Goal: Task Accomplishment & Management: Manage account settings

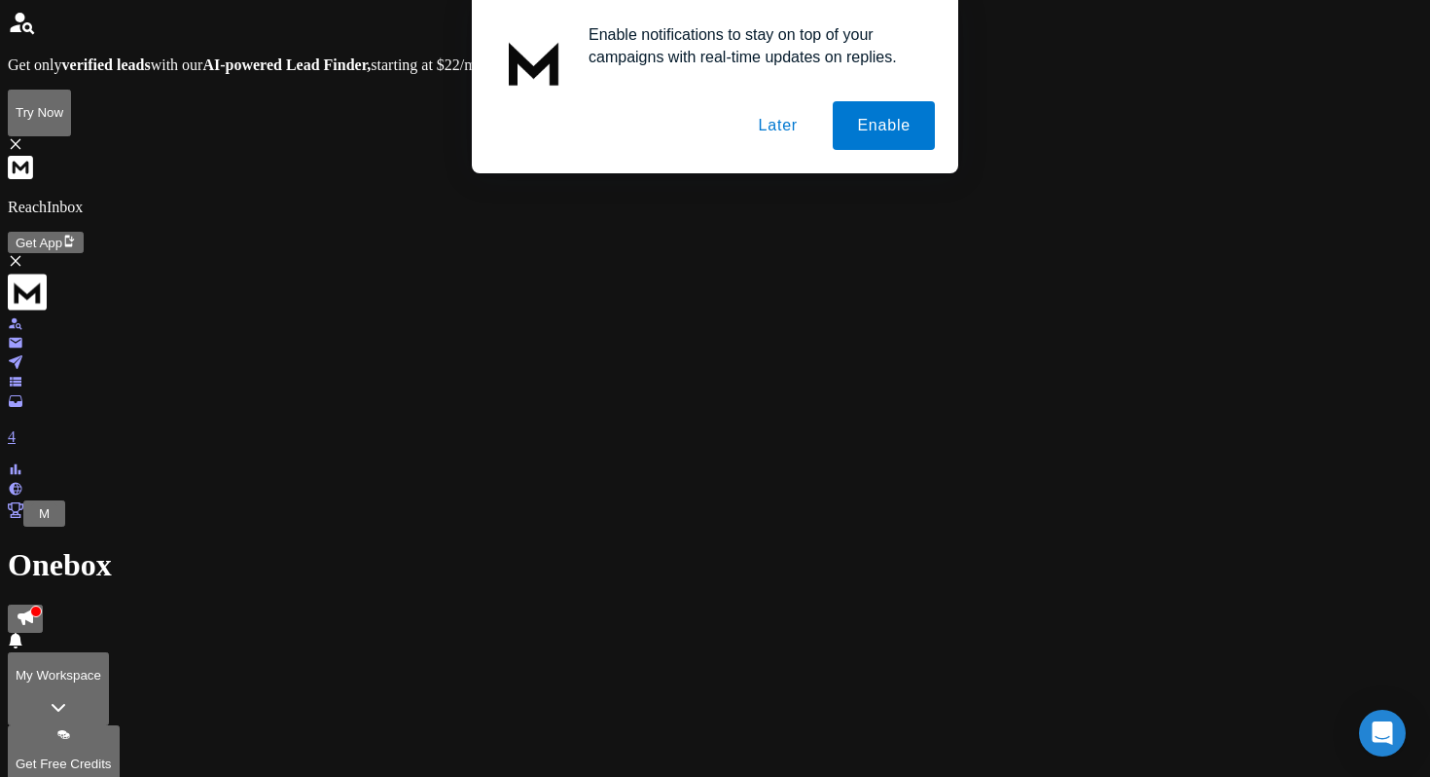
scroll to position [72, 0]
click at [883, 124] on button "Enable" at bounding box center [884, 125] width 102 height 49
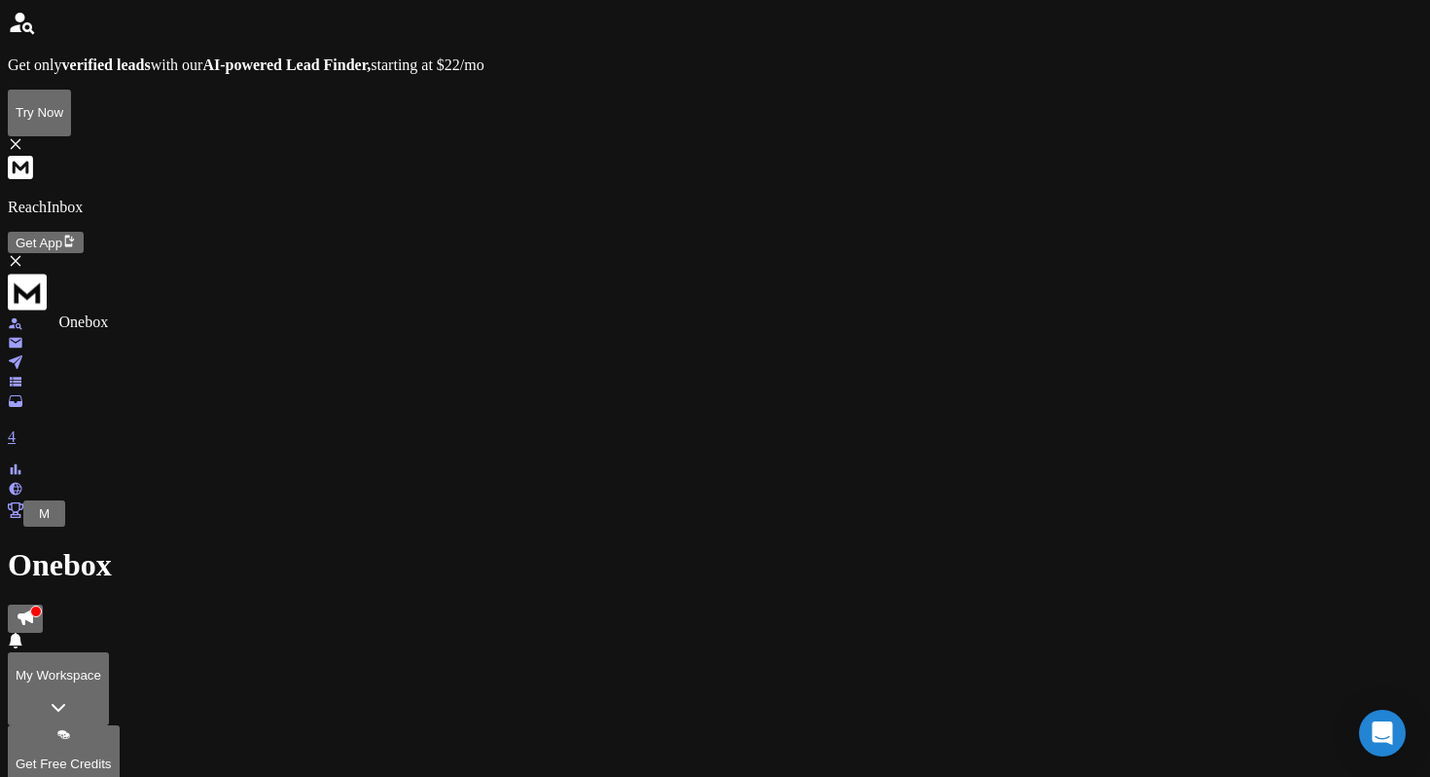
click at [21, 395] on link "4" at bounding box center [715, 420] width 1415 height 51
click at [23, 393] on icon at bounding box center [16, 401] width 16 height 16
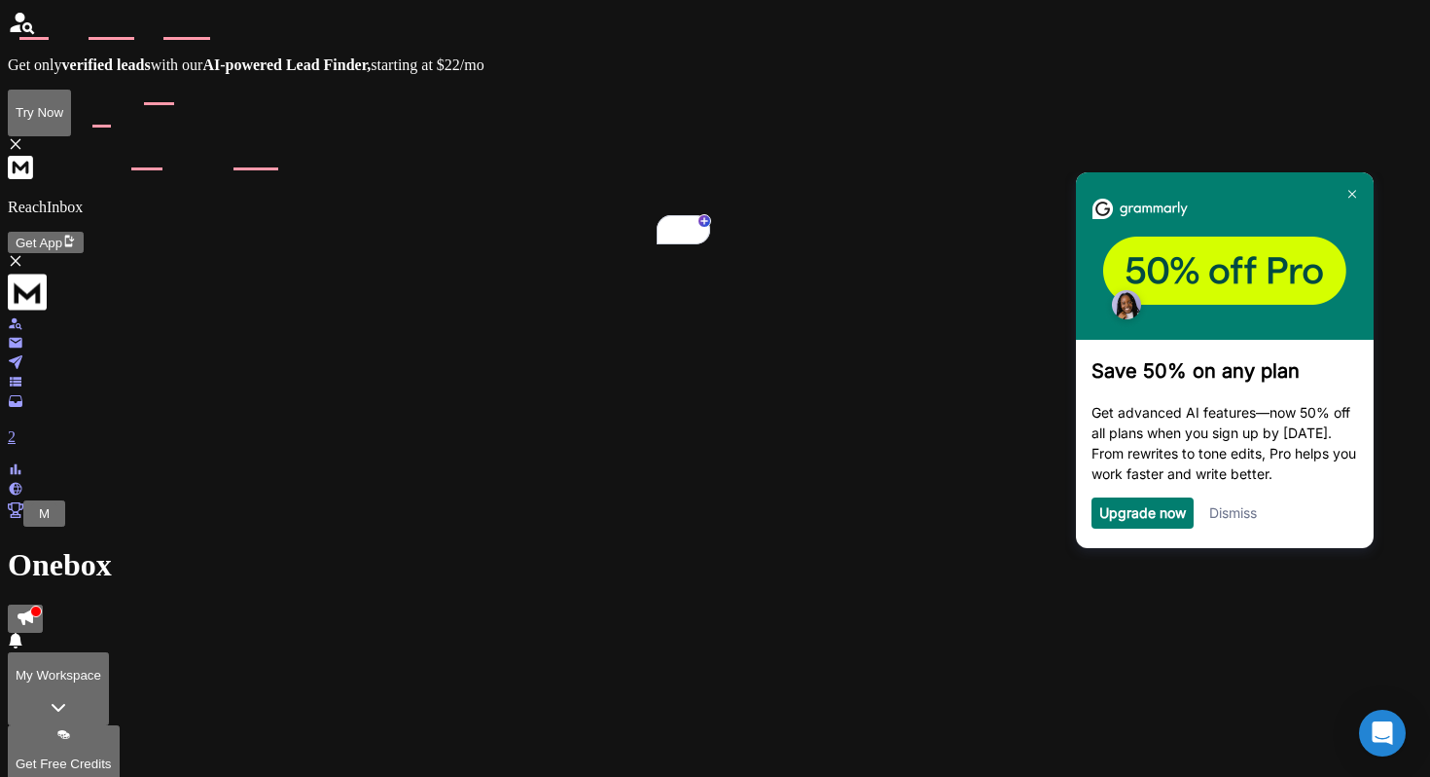
click at [1236, 513] on link "Dismiss" at bounding box center [1234, 512] width 48 height 17
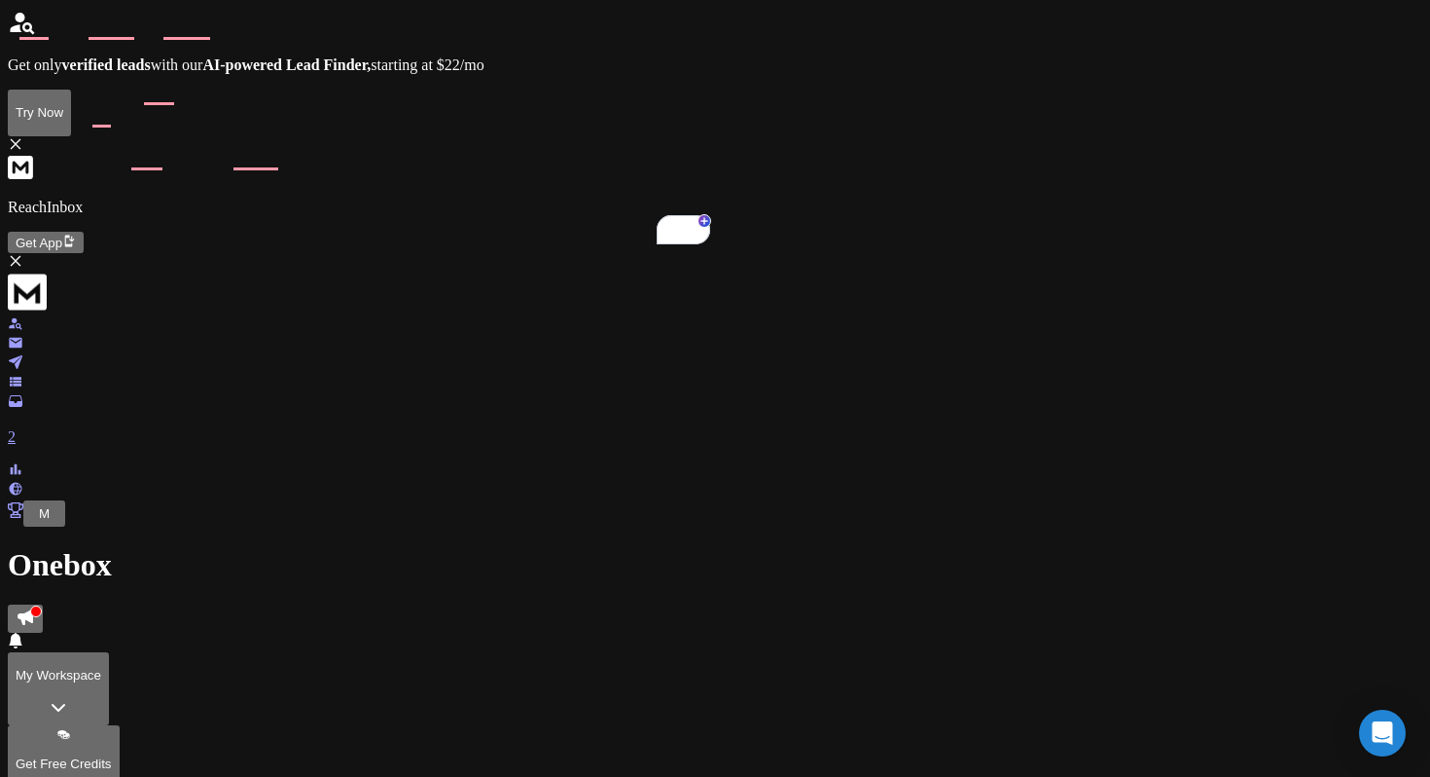
copy div "**********"
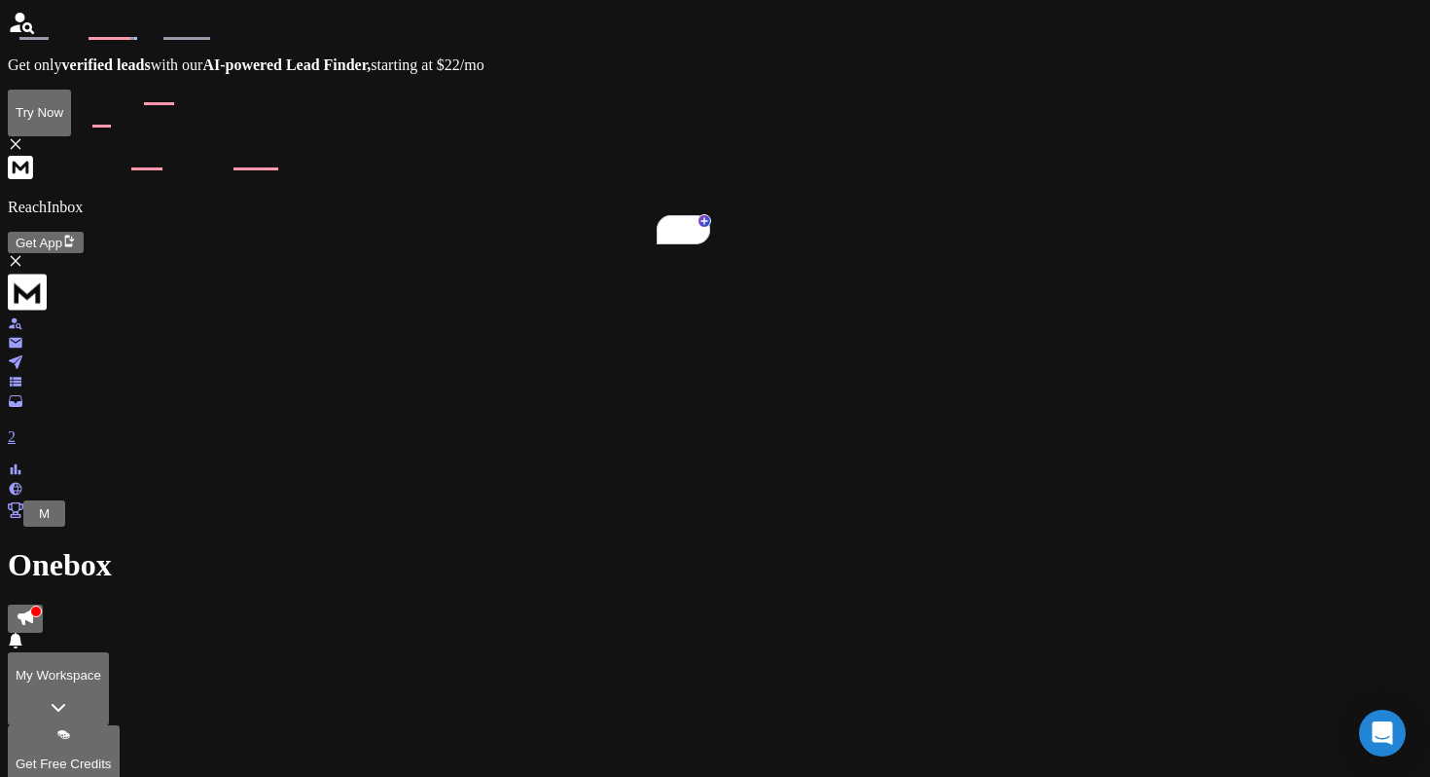
copy div "**********"
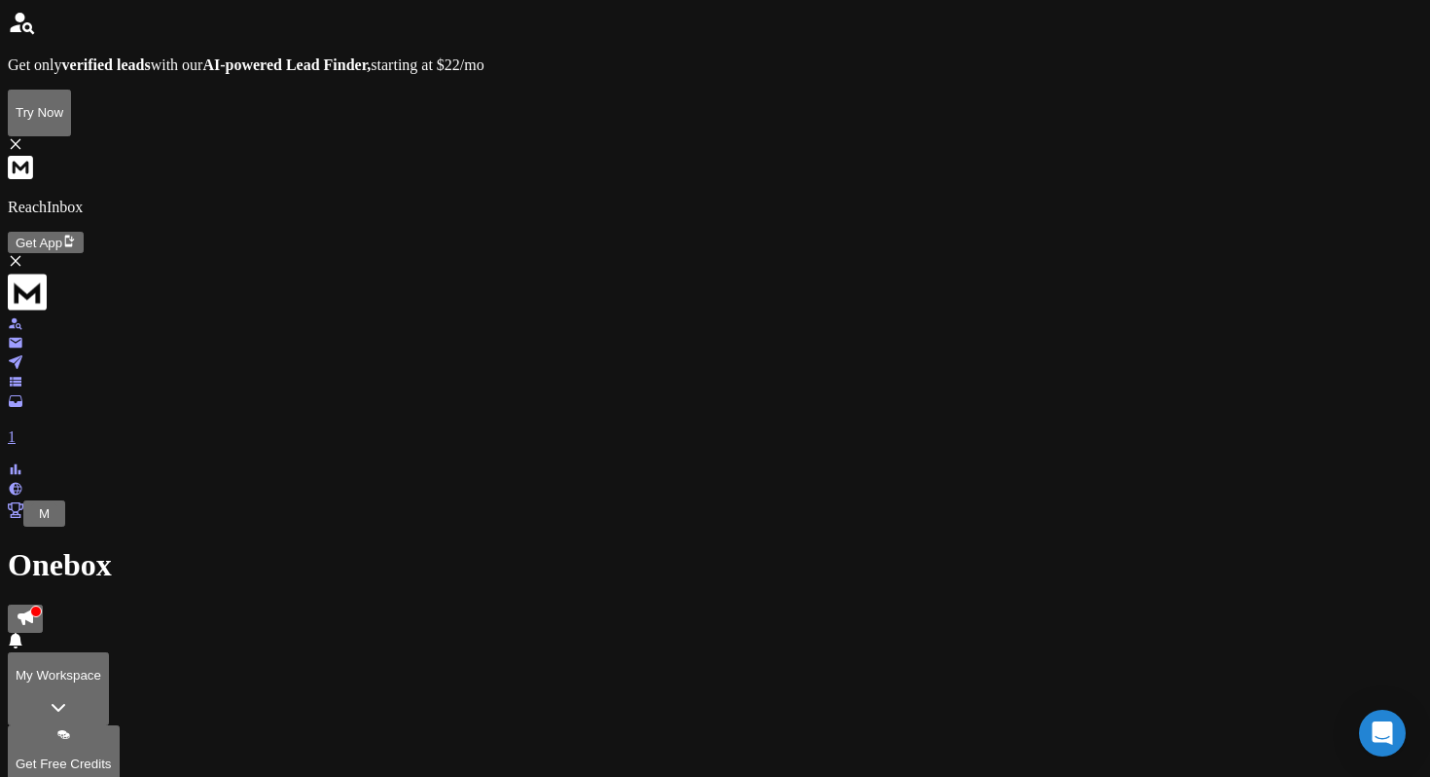
copy div "Fuck you take me off your list"
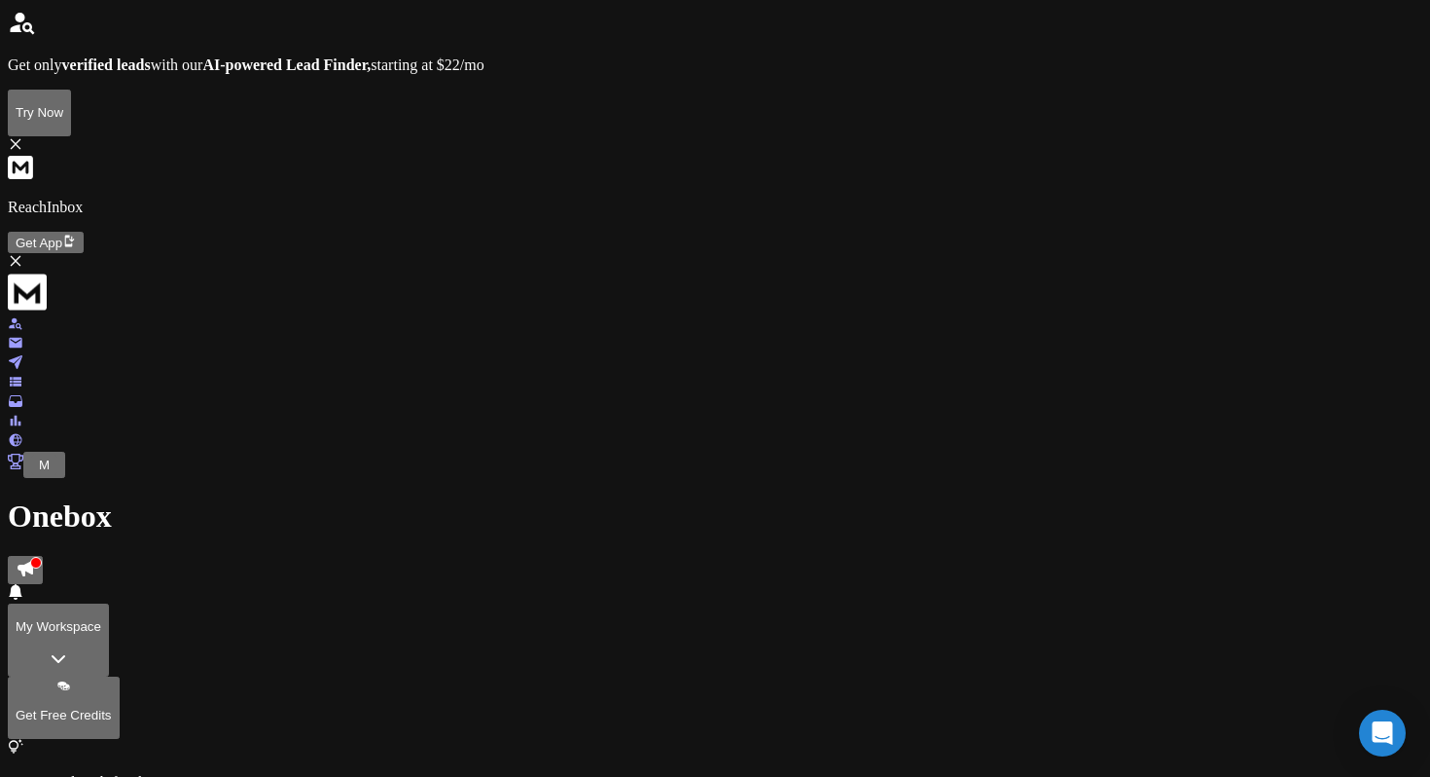
scroll to position [85, 0]
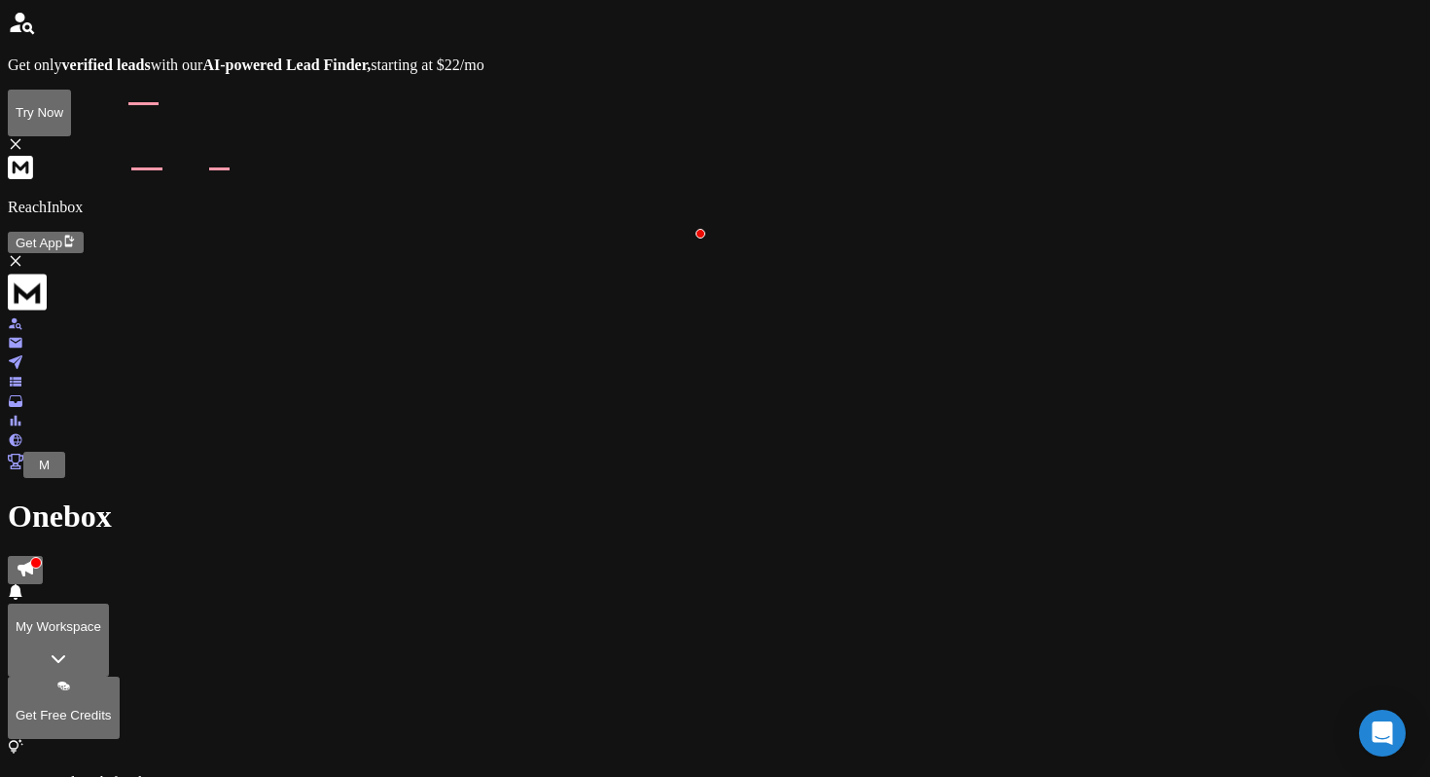
drag, startPoint x: 685, startPoint y: 383, endPoint x: 789, endPoint y: 534, distance: 183.3
copy div "**********"
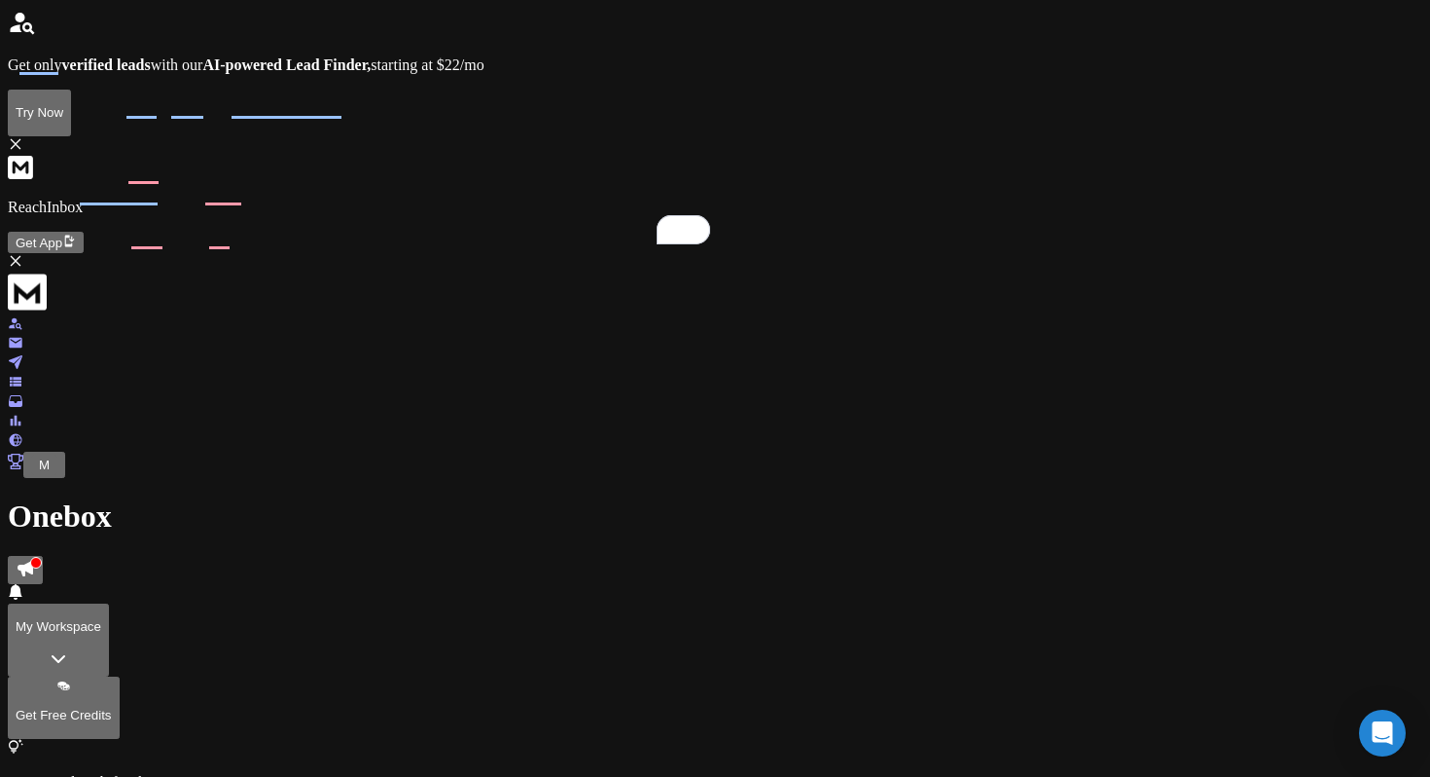
drag, startPoint x: 1094, startPoint y: 466, endPoint x: 1337, endPoint y: 485, distance: 244.0
click at [931, 556] on div "My Workspace Get Free Credits" at bounding box center [715, 647] width 1415 height 183
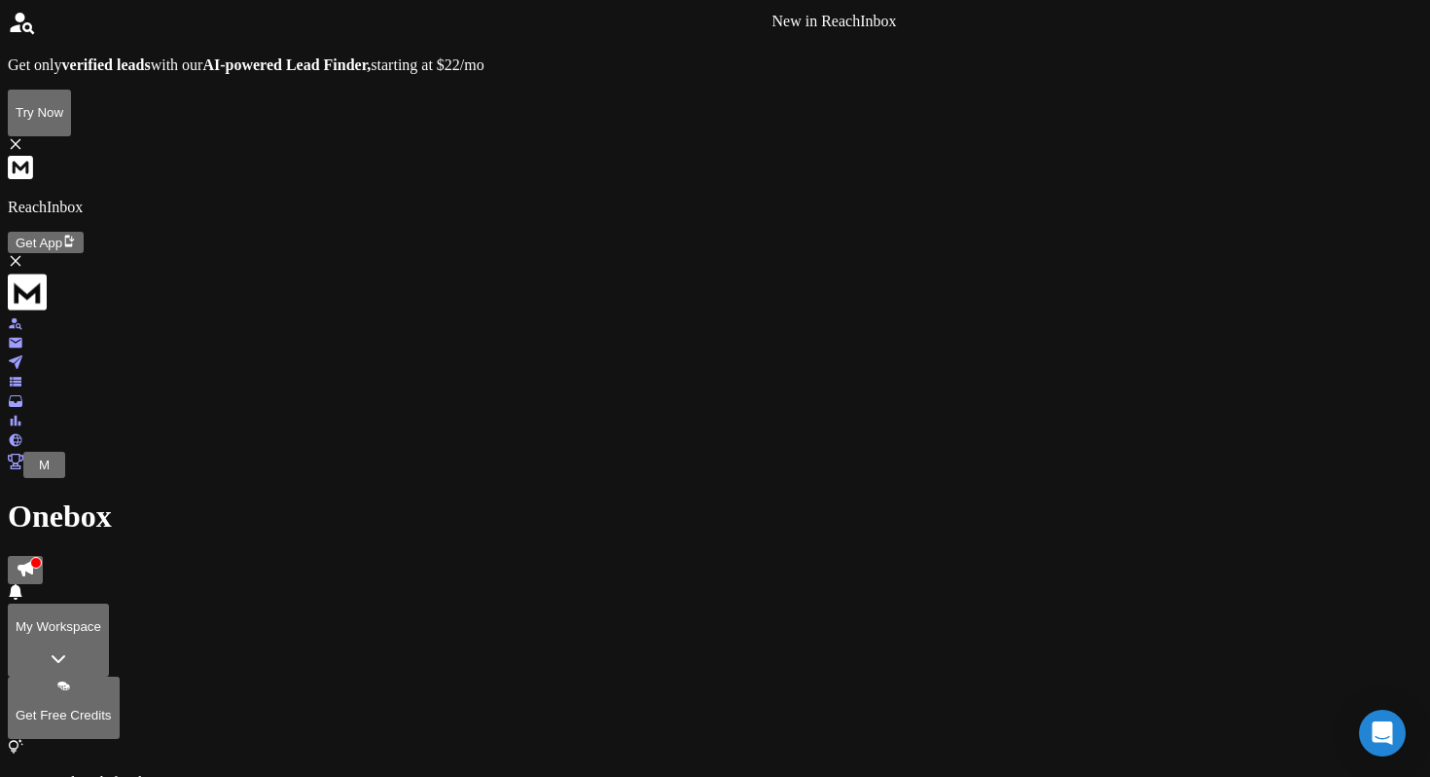
click at [42, 557] on div at bounding box center [36, 563] width 12 height 12
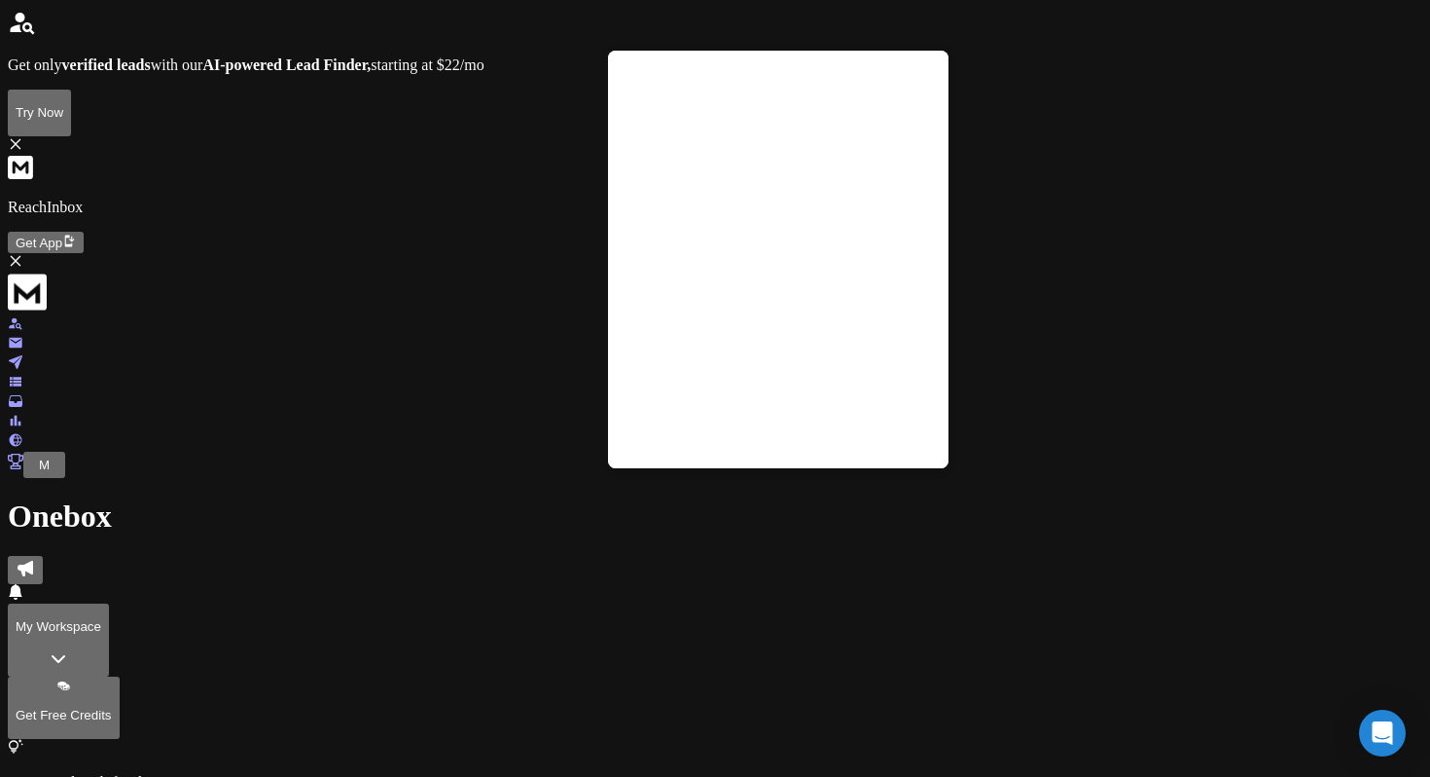
click at [679, 498] on h1 "Onebox" at bounding box center [715, 516] width 1415 height 36
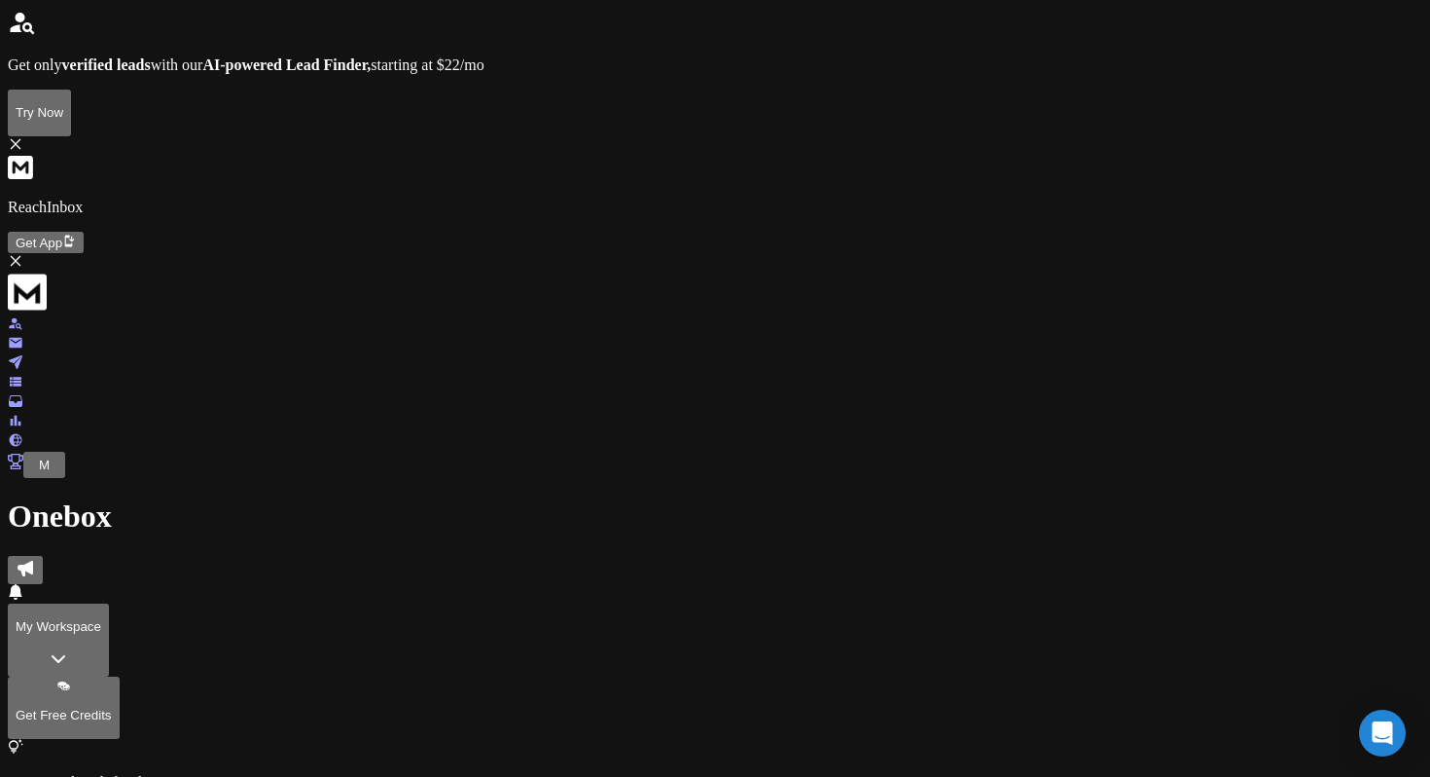
scroll to position [296, 0]
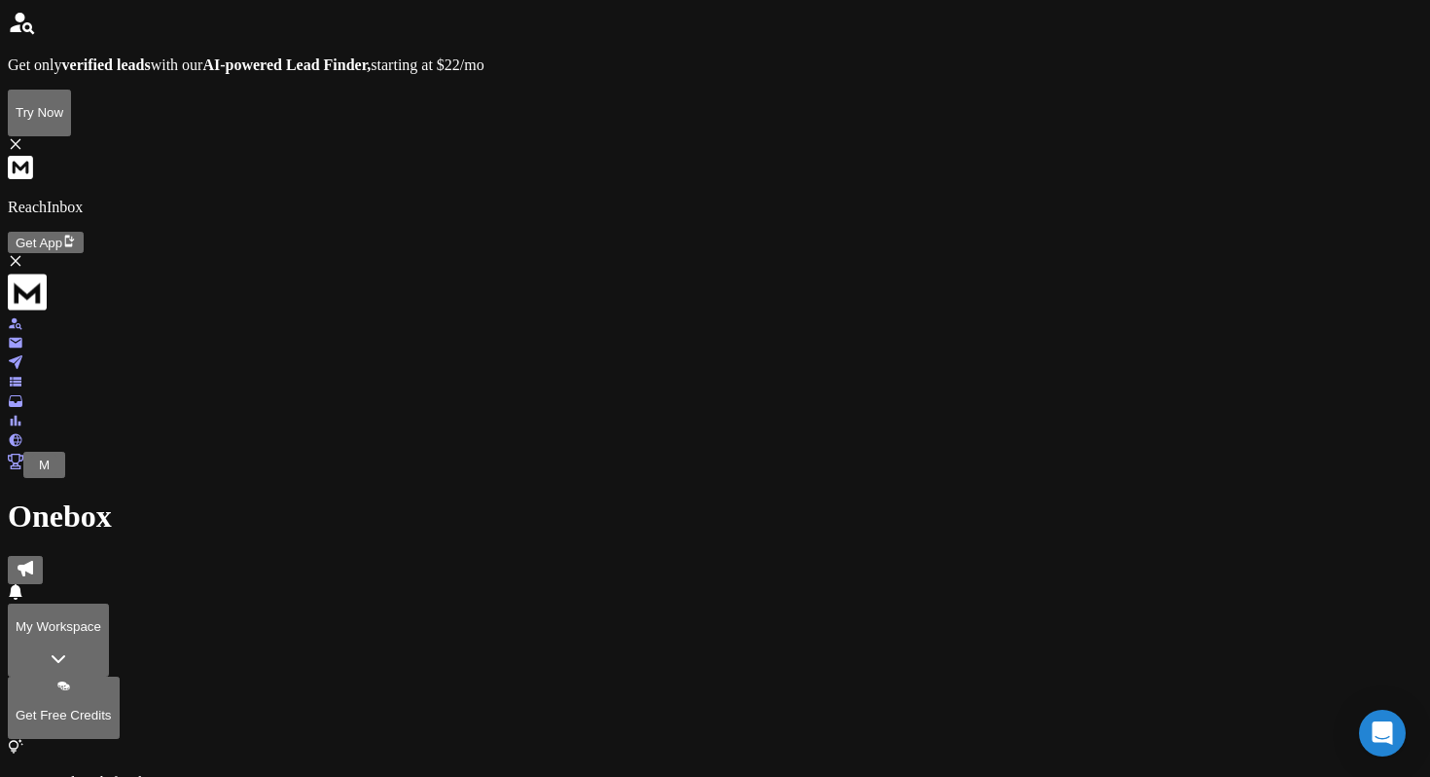
click at [21, 416] on icon at bounding box center [16, 421] width 11 height 11
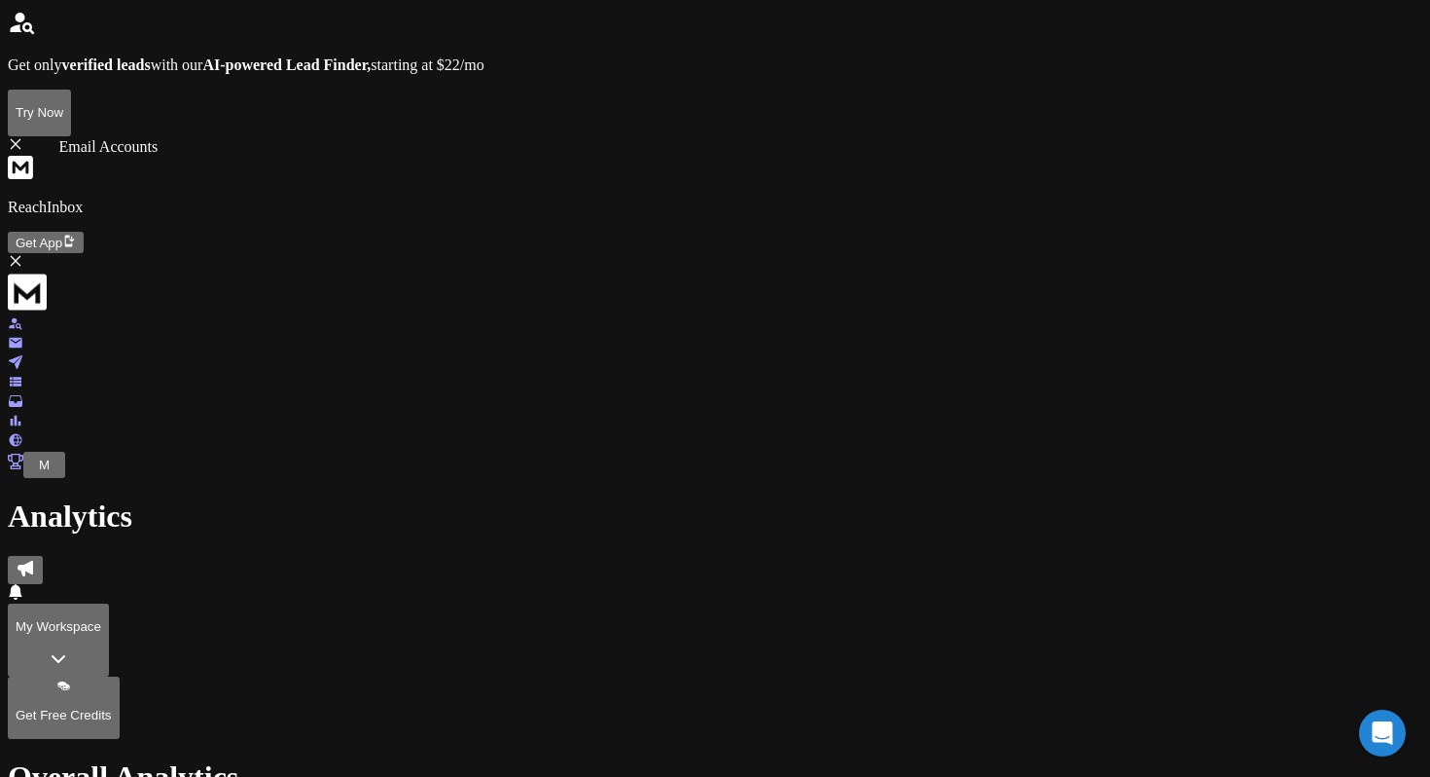
click at [23, 335] on icon at bounding box center [16, 343] width 16 height 16
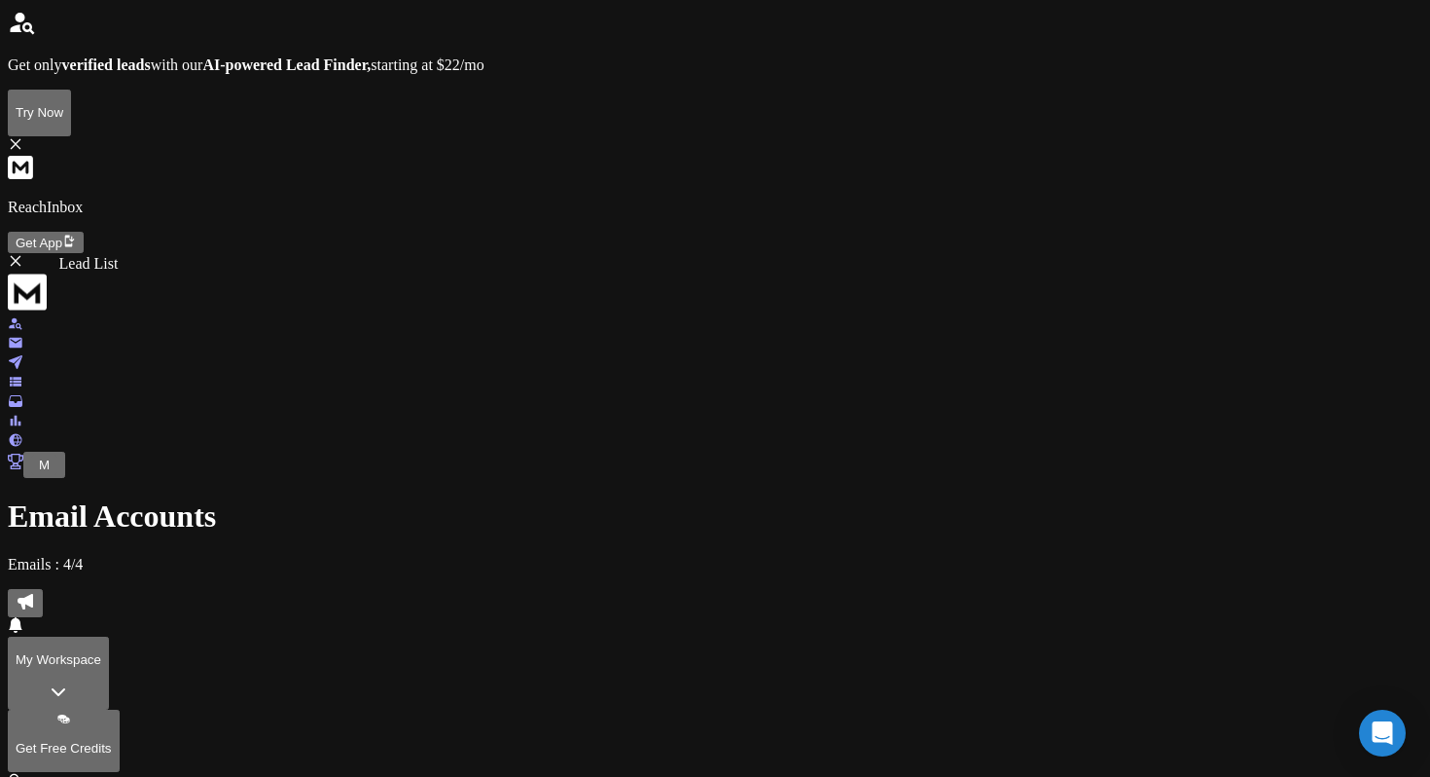
click at [23, 374] on icon at bounding box center [16, 382] width 16 height 16
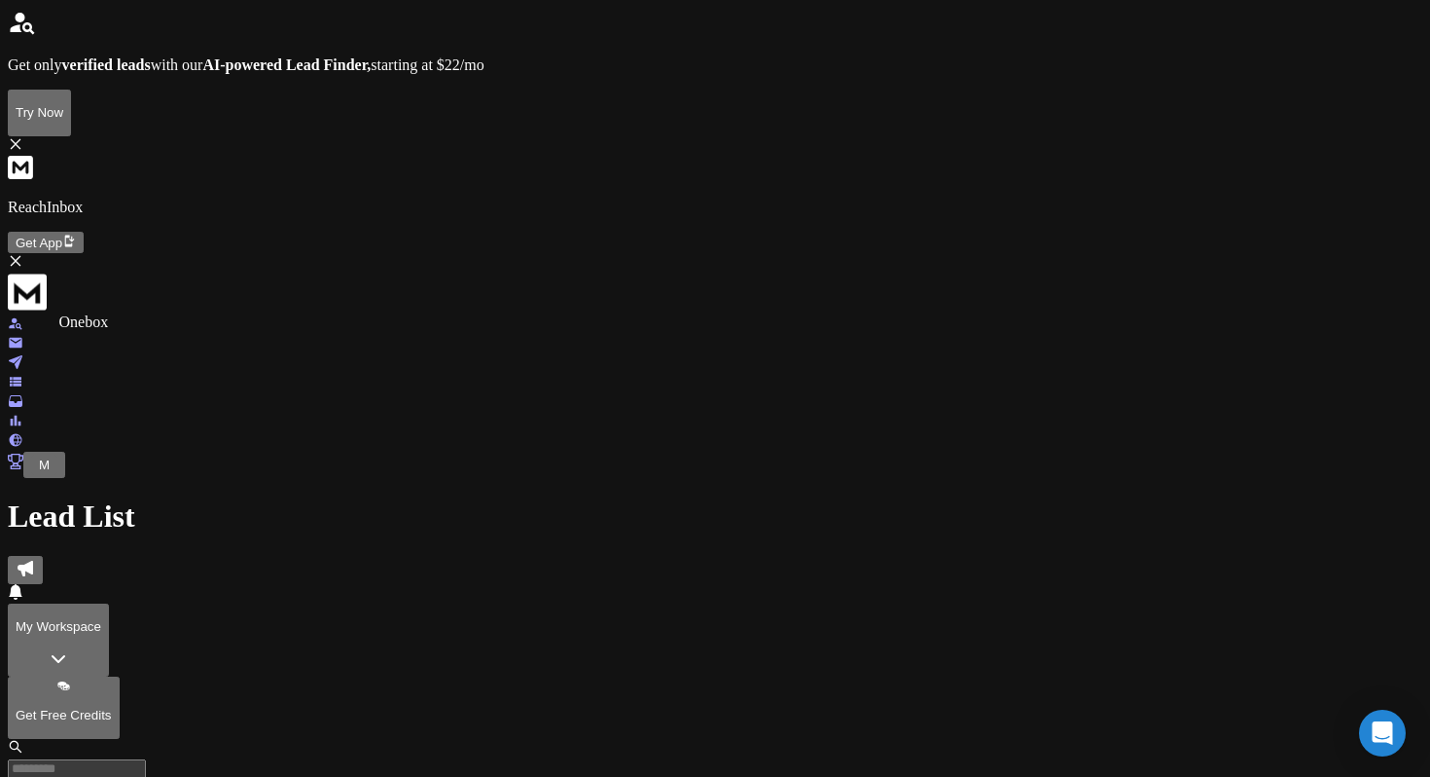
click at [23, 395] on link at bounding box center [16, 403] width 16 height 17
click at [23, 415] on link at bounding box center [16, 423] width 16 height 17
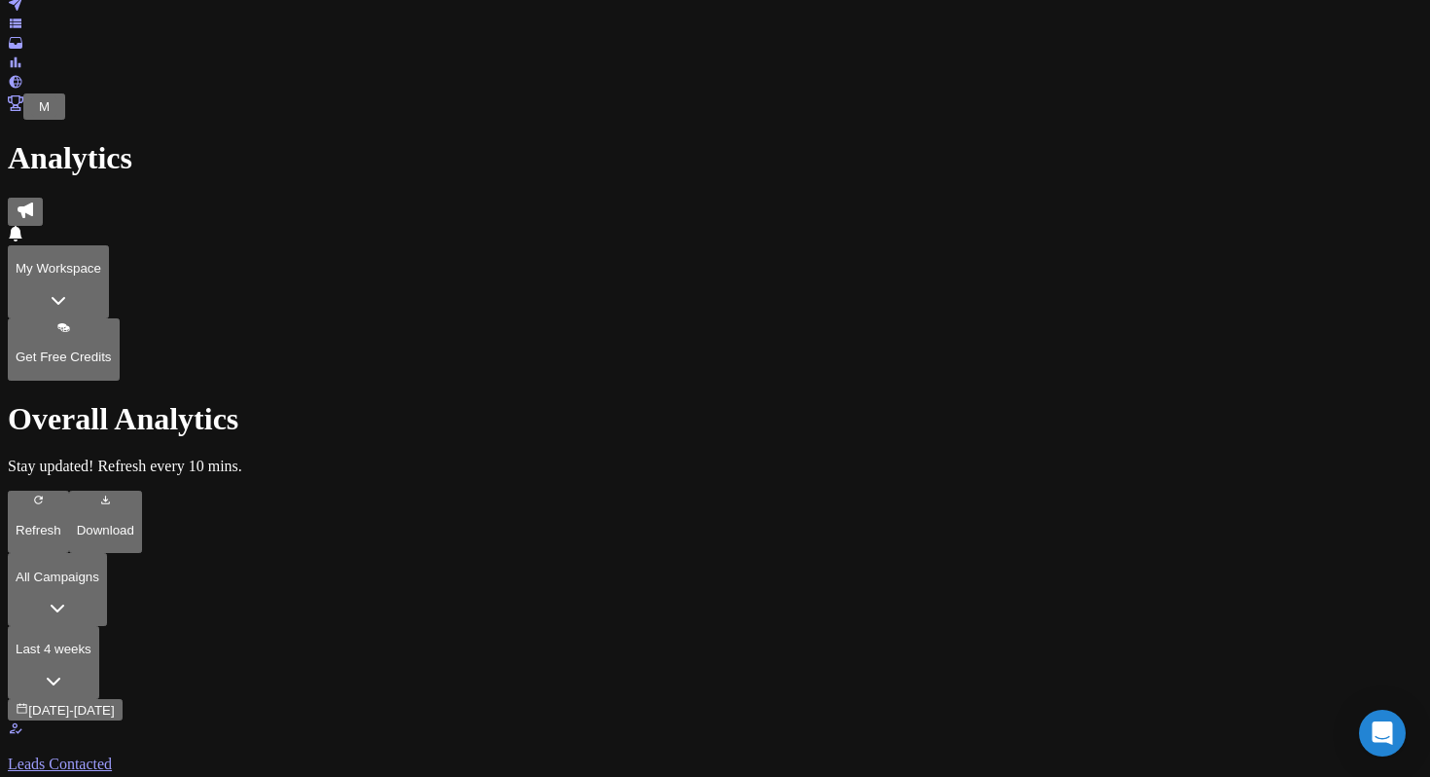
scroll to position [401, 0]
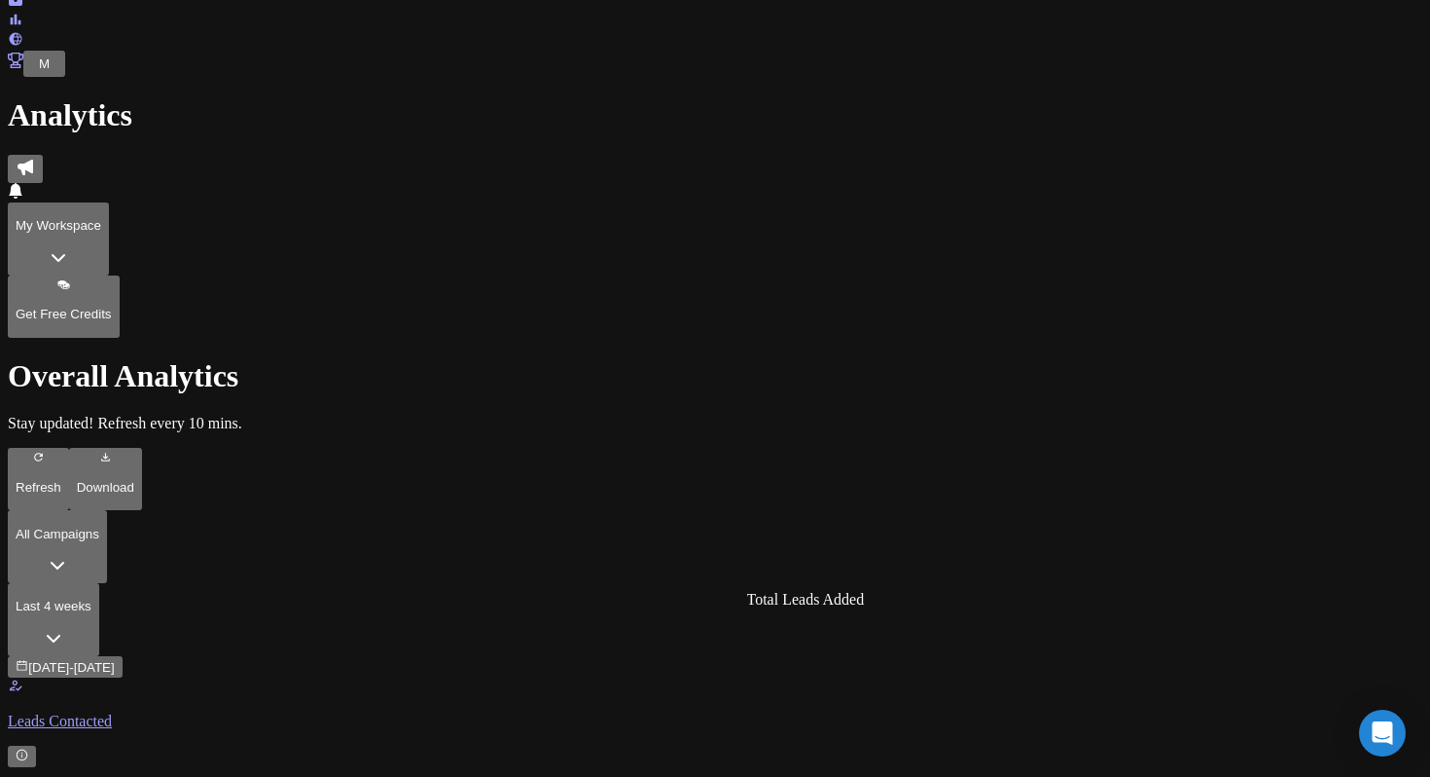
drag, startPoint x: 616, startPoint y: 642, endPoint x: 816, endPoint y: 642, distance: 200.5
drag, startPoint x: 1086, startPoint y: 652, endPoint x: 1140, endPoint y: 658, distance: 54.8
click at [23, 47] on icon at bounding box center [16, 39] width 16 height 16
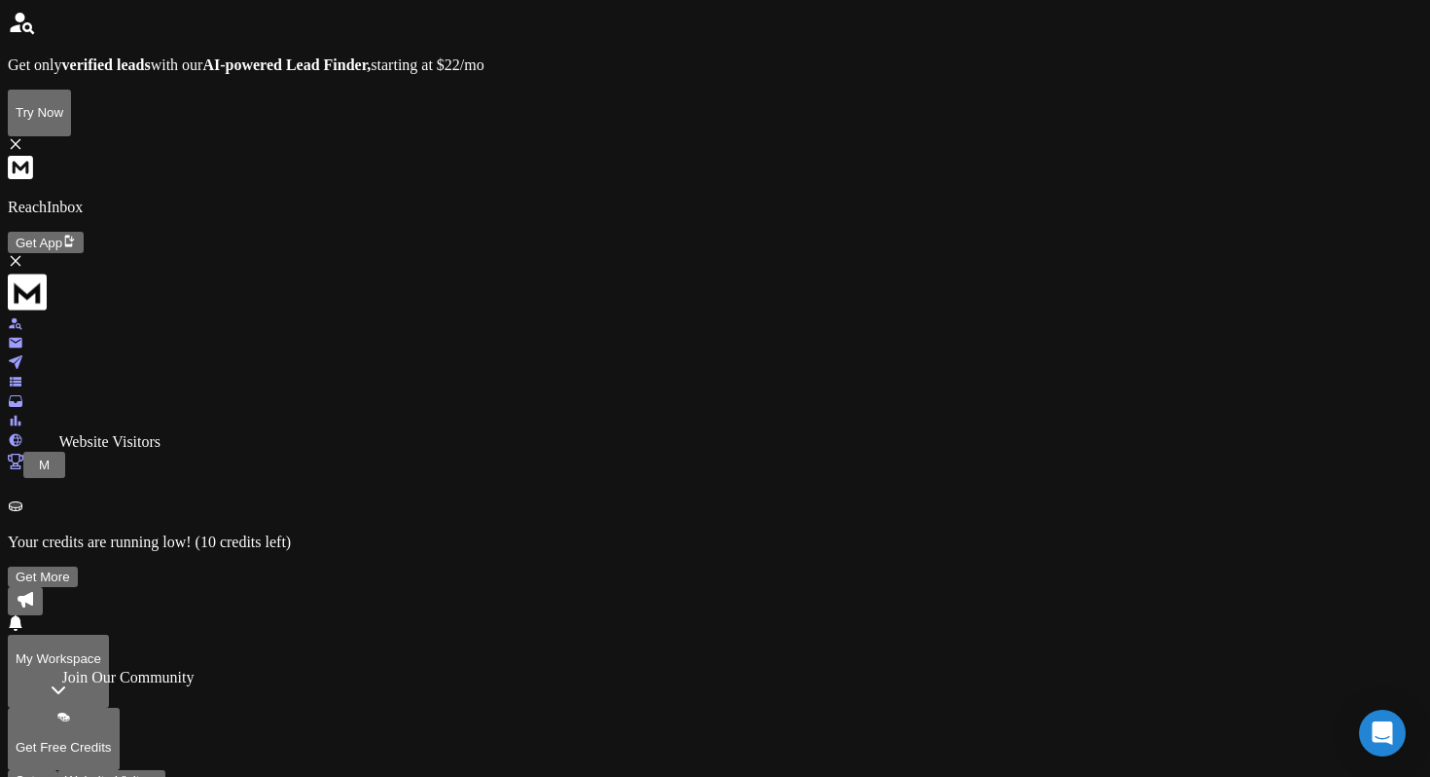
click at [23, 472] on link at bounding box center [16, 463] width 16 height 17
click at [39, 472] on span "M" at bounding box center [44, 464] width 11 height 15
click at [96, 595] on button "button" at bounding box center [89, 598] width 16 height 6
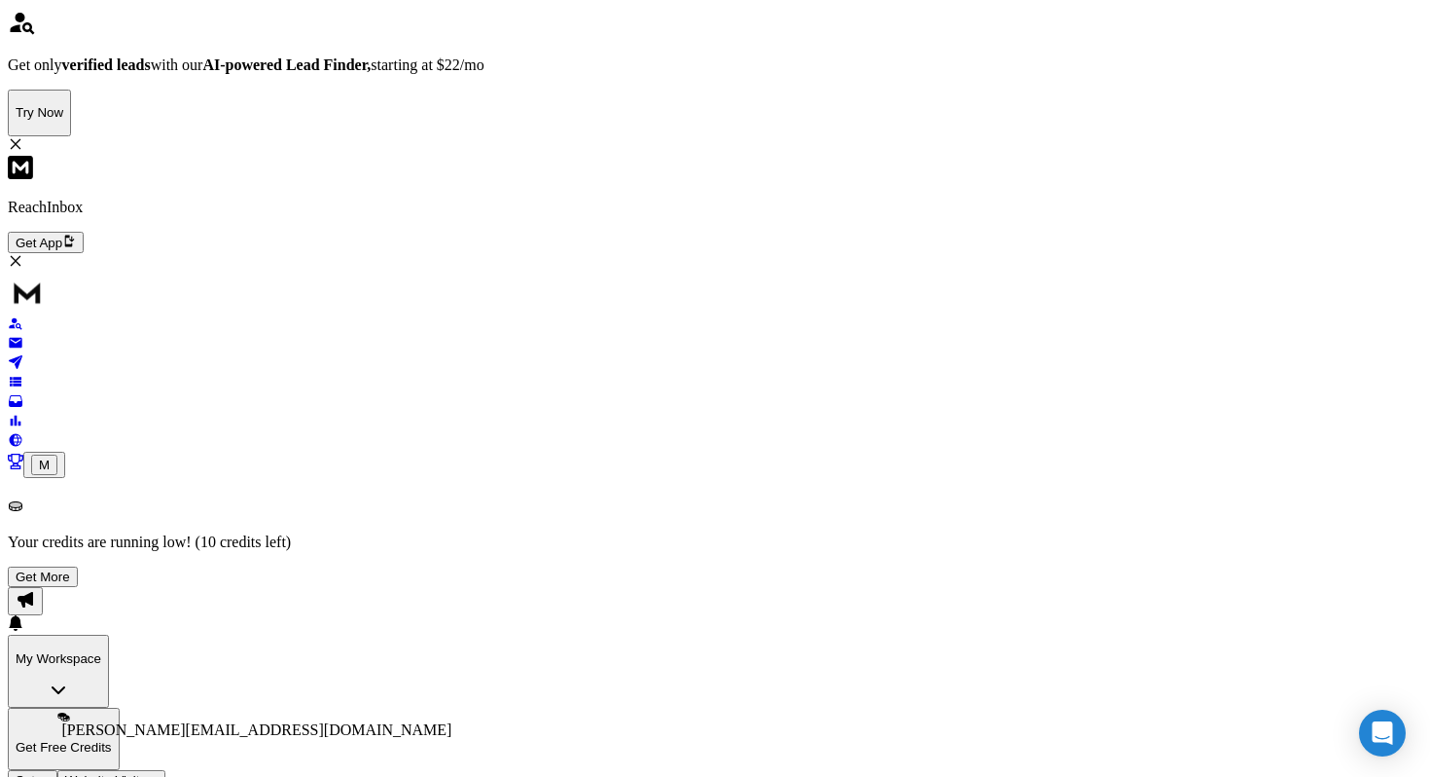
click at [39, 472] on span "M" at bounding box center [44, 464] width 11 height 15
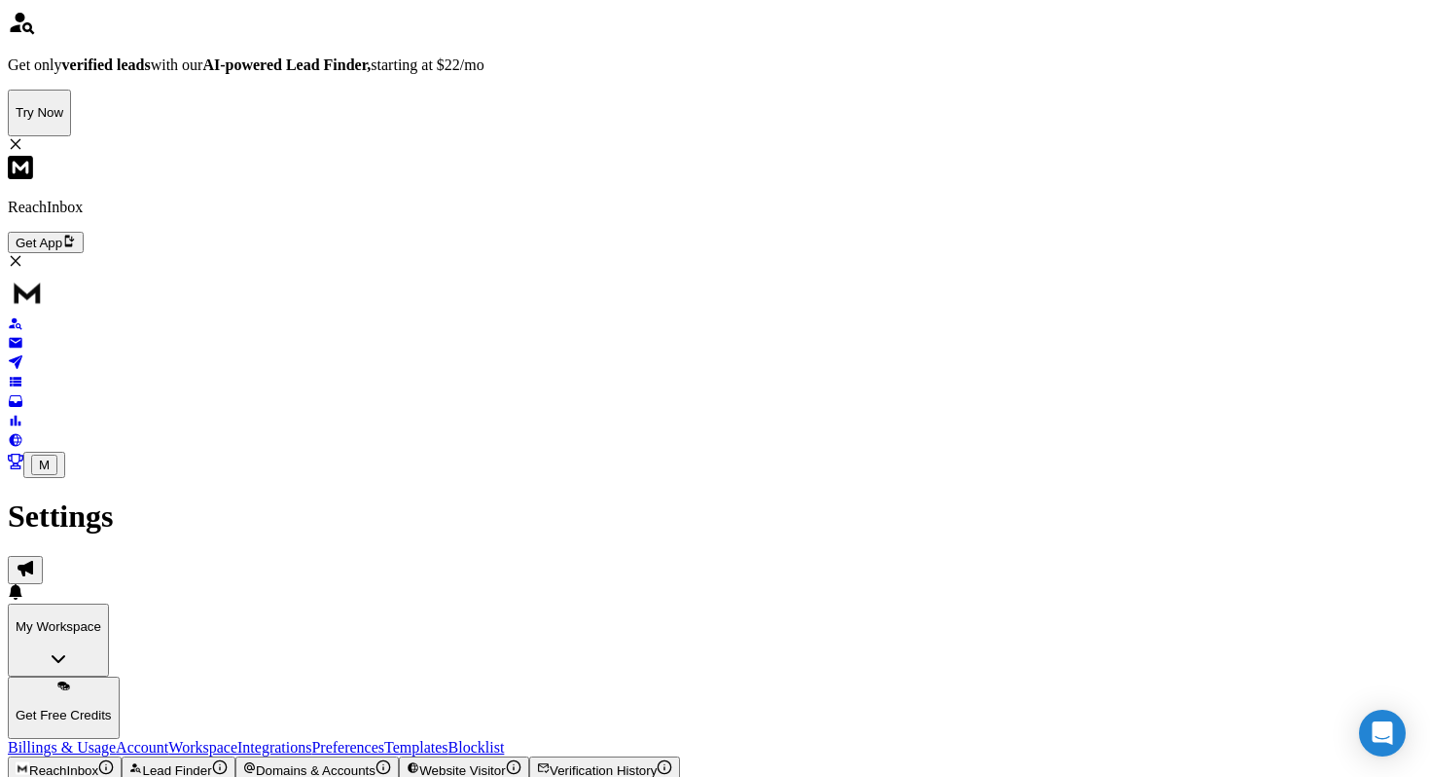
click at [235, 756] on button "Lead Finder" at bounding box center [178, 768] width 113 height 24
click at [241, 756] on button "Domains & Accounts" at bounding box center [316, 768] width 163 height 24
click at [399, 756] on button "Website Visitor" at bounding box center [464, 768] width 130 height 24
click at [168, 739] on link "Account" at bounding box center [142, 747] width 53 height 17
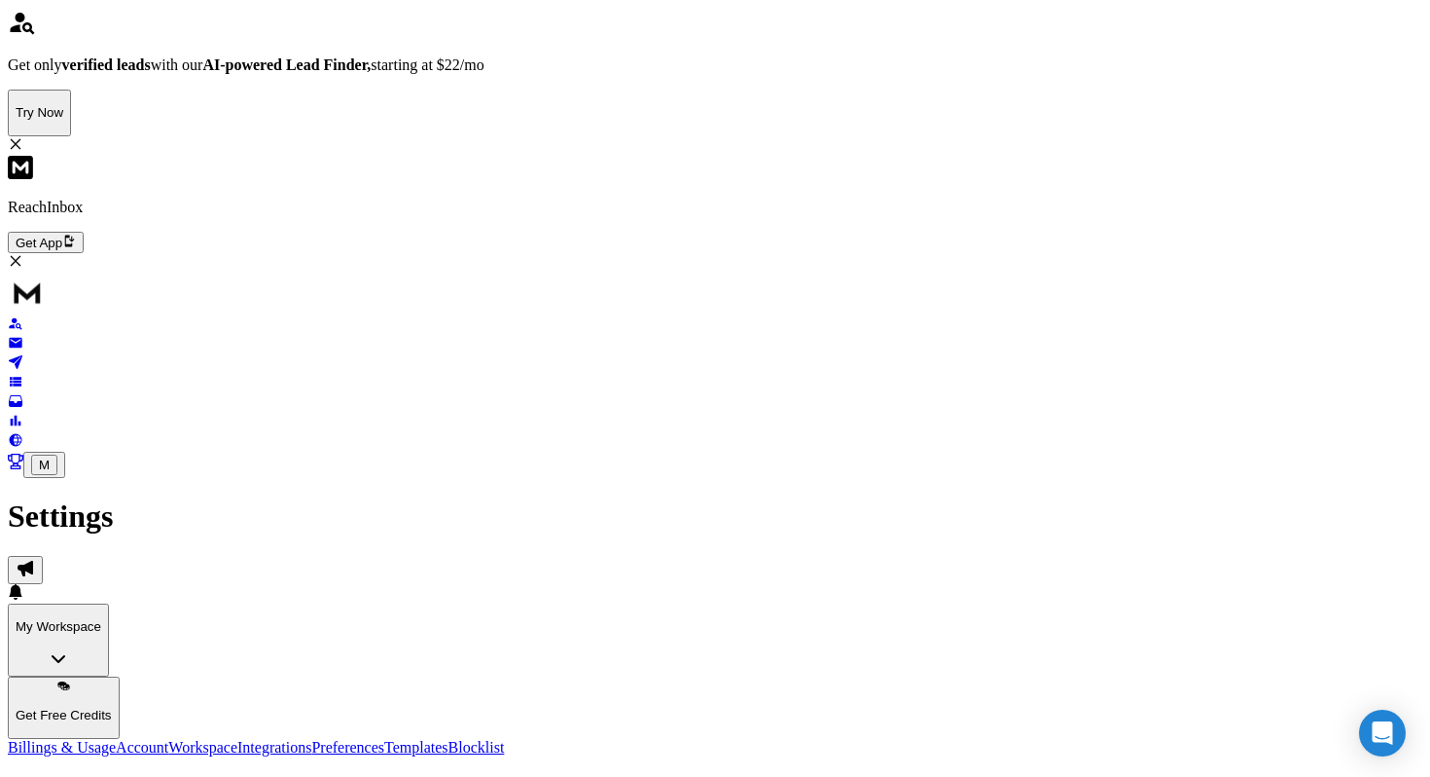
click at [237, 739] on link "Workspace" at bounding box center [202, 747] width 69 height 17
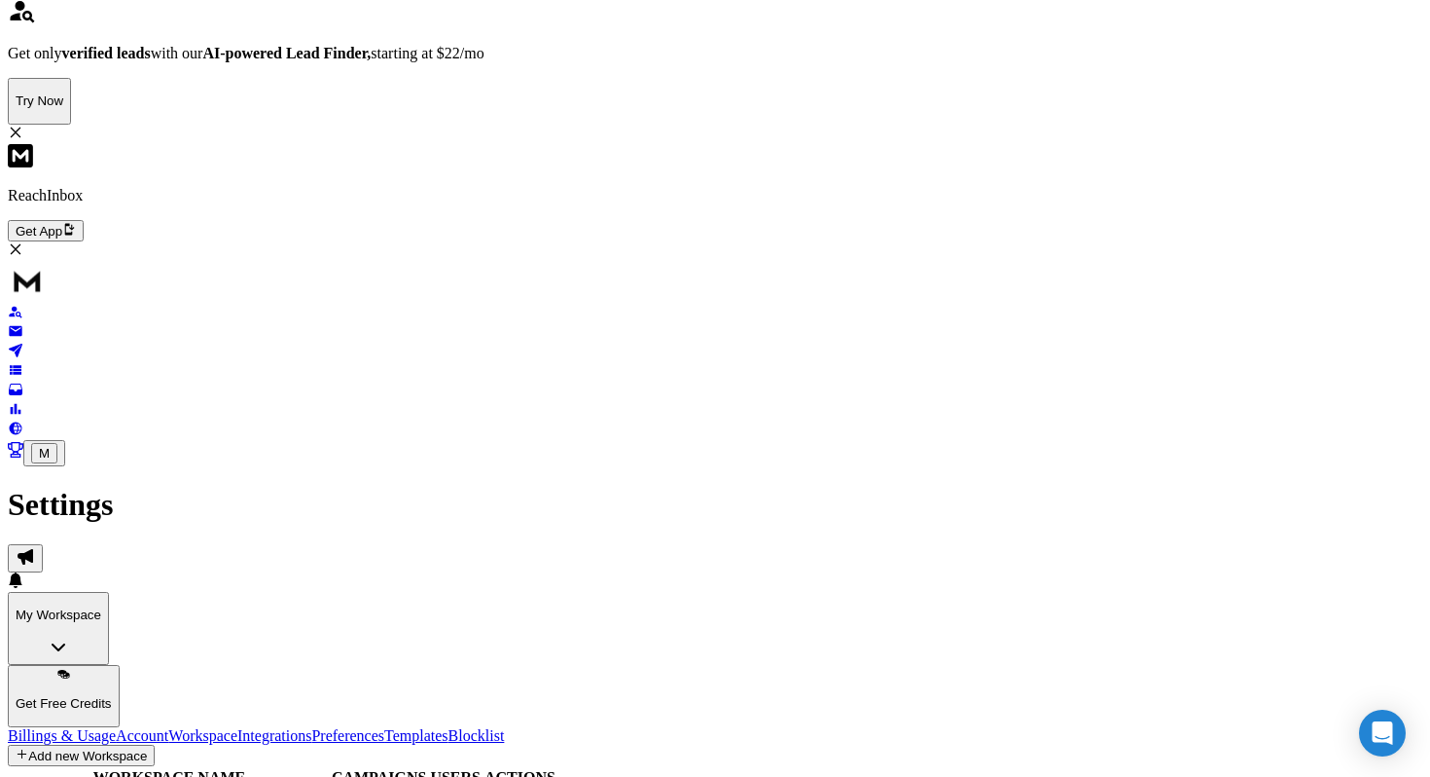
scroll to position [18, 0]
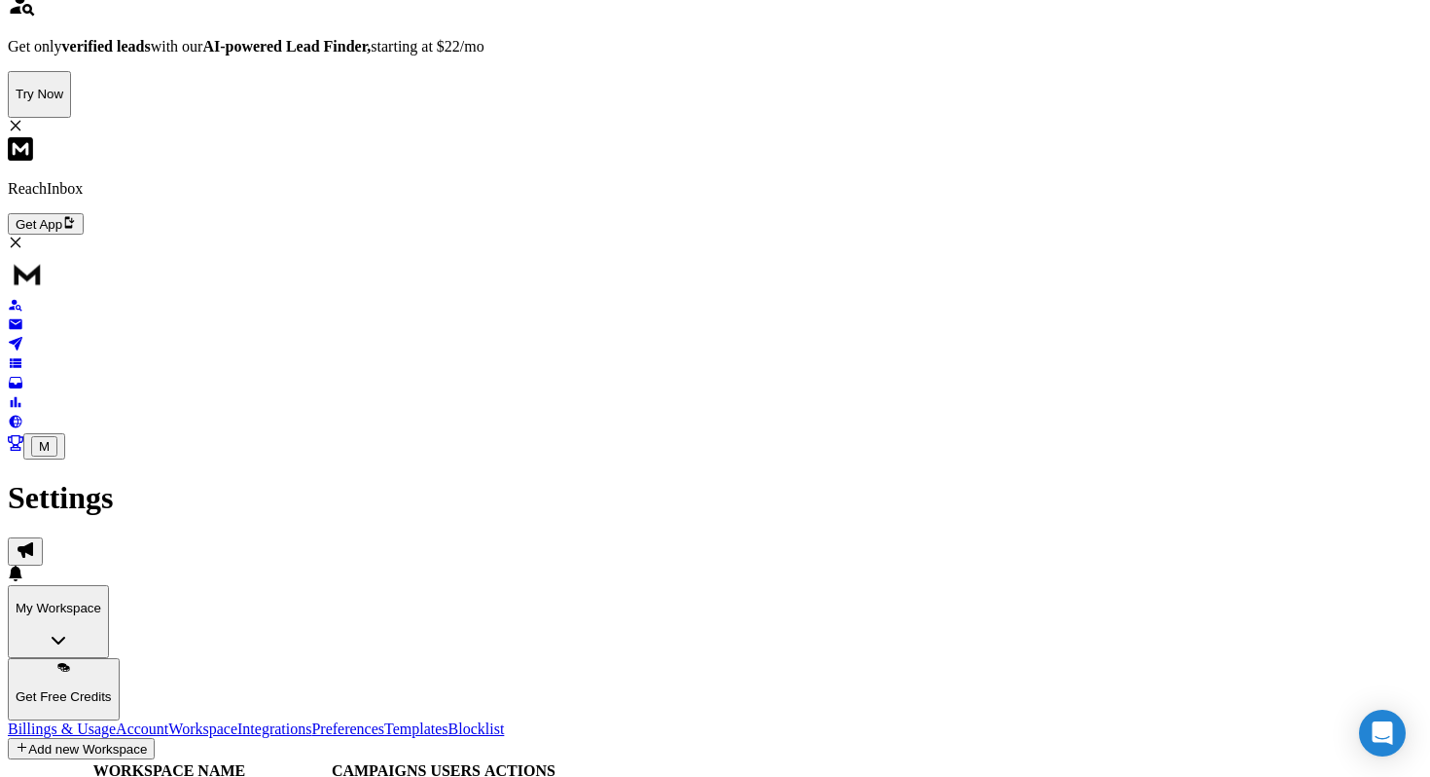
click at [311, 720] on link "Integrations" at bounding box center [274, 728] width 74 height 17
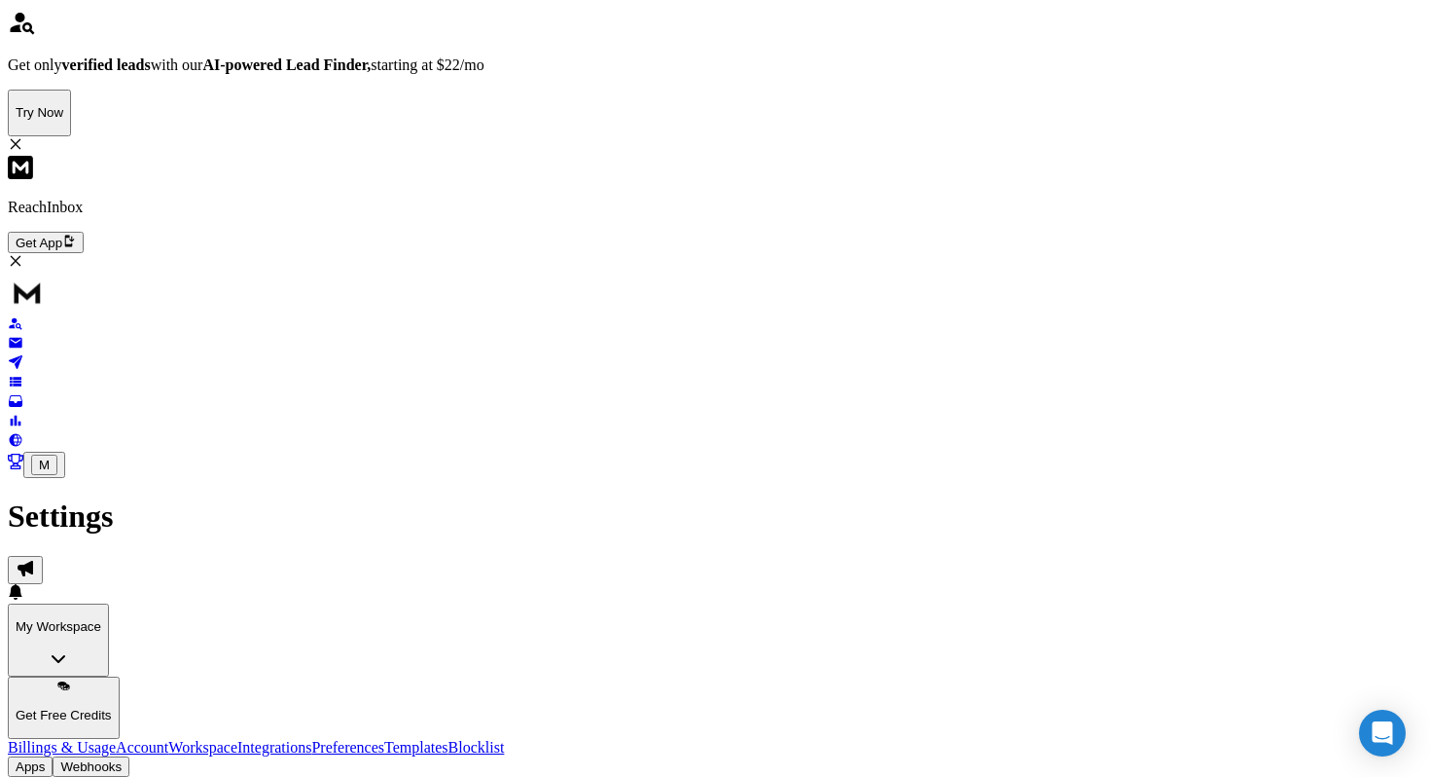
scroll to position [256, 0]
click at [129, 756] on button "Webhooks" at bounding box center [91, 766] width 77 height 20
click at [384, 739] on link "Preferences" at bounding box center [347, 747] width 73 height 17
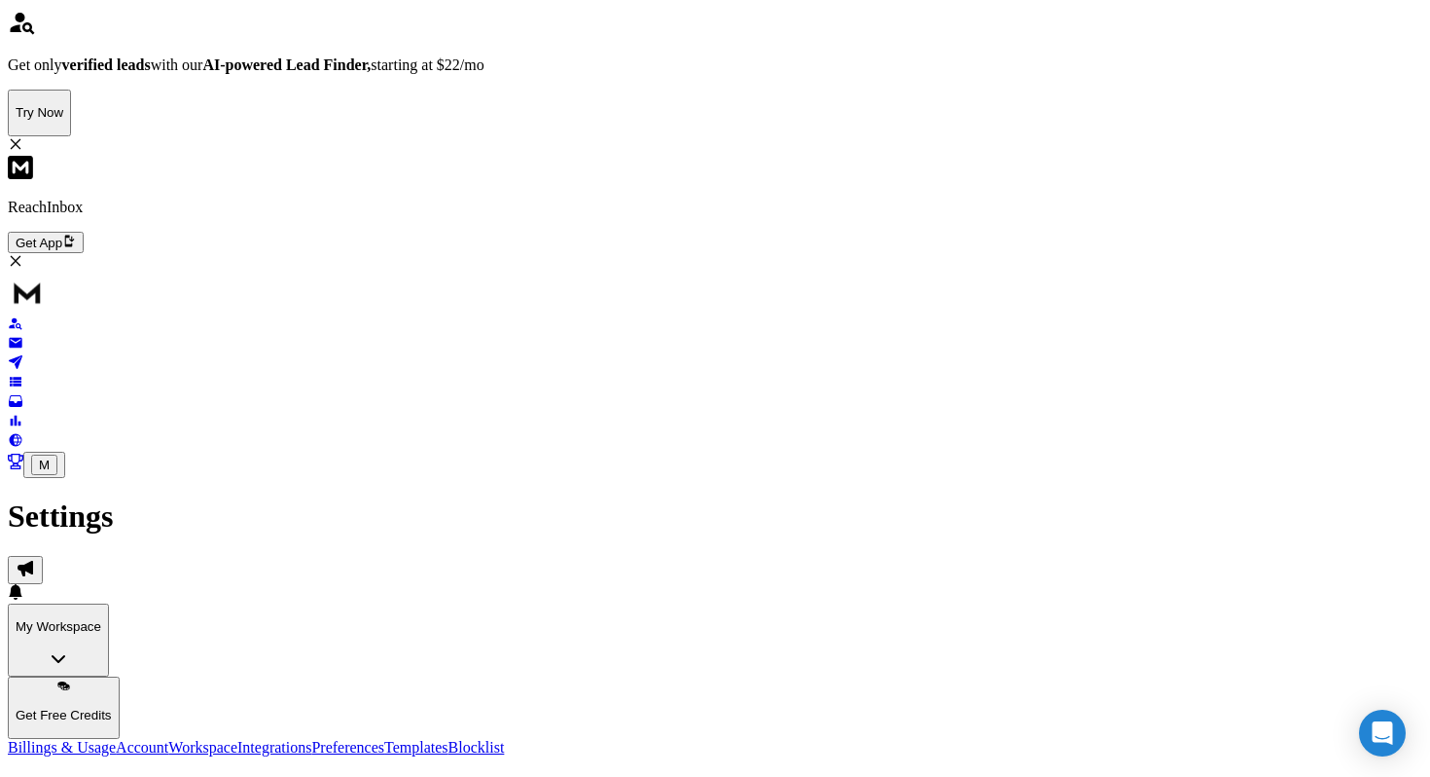
type input "***"
click at [449, 739] on link "Templates" at bounding box center [416, 747] width 64 height 17
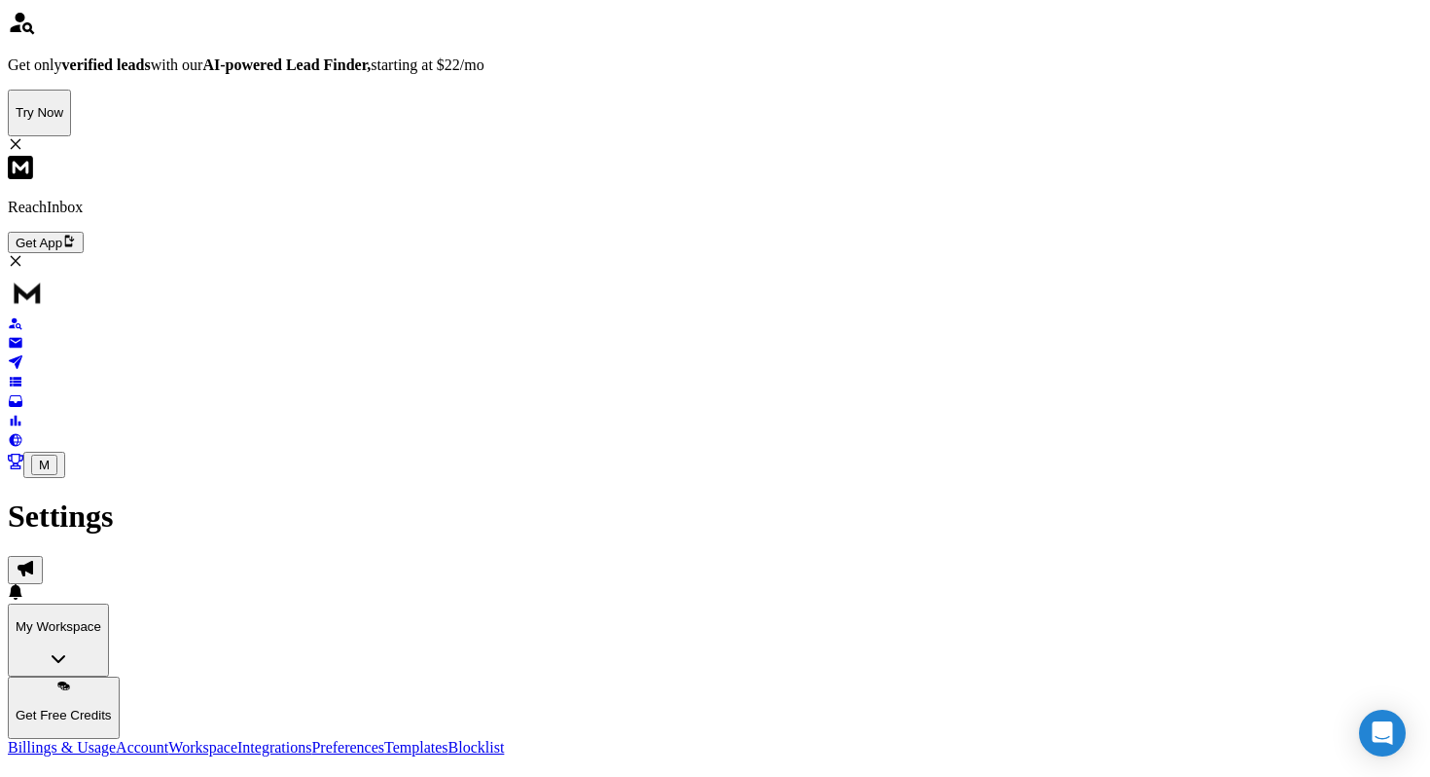
click at [505, 739] on link "Blocklist" at bounding box center [477, 747] width 56 height 17
click at [101, 619] on div "My Workspace" at bounding box center [59, 646] width 86 height 54
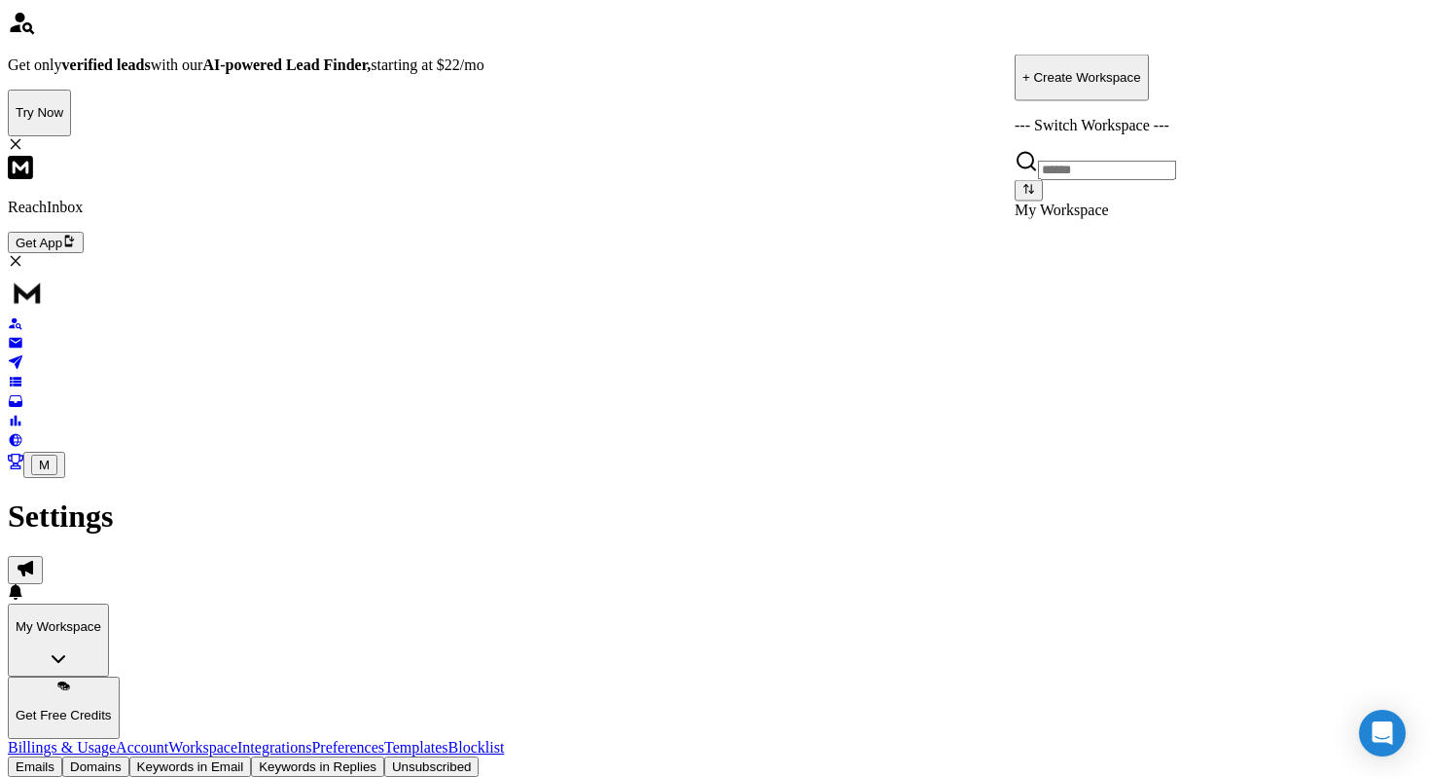
click at [23, 395] on link at bounding box center [16, 403] width 16 height 17
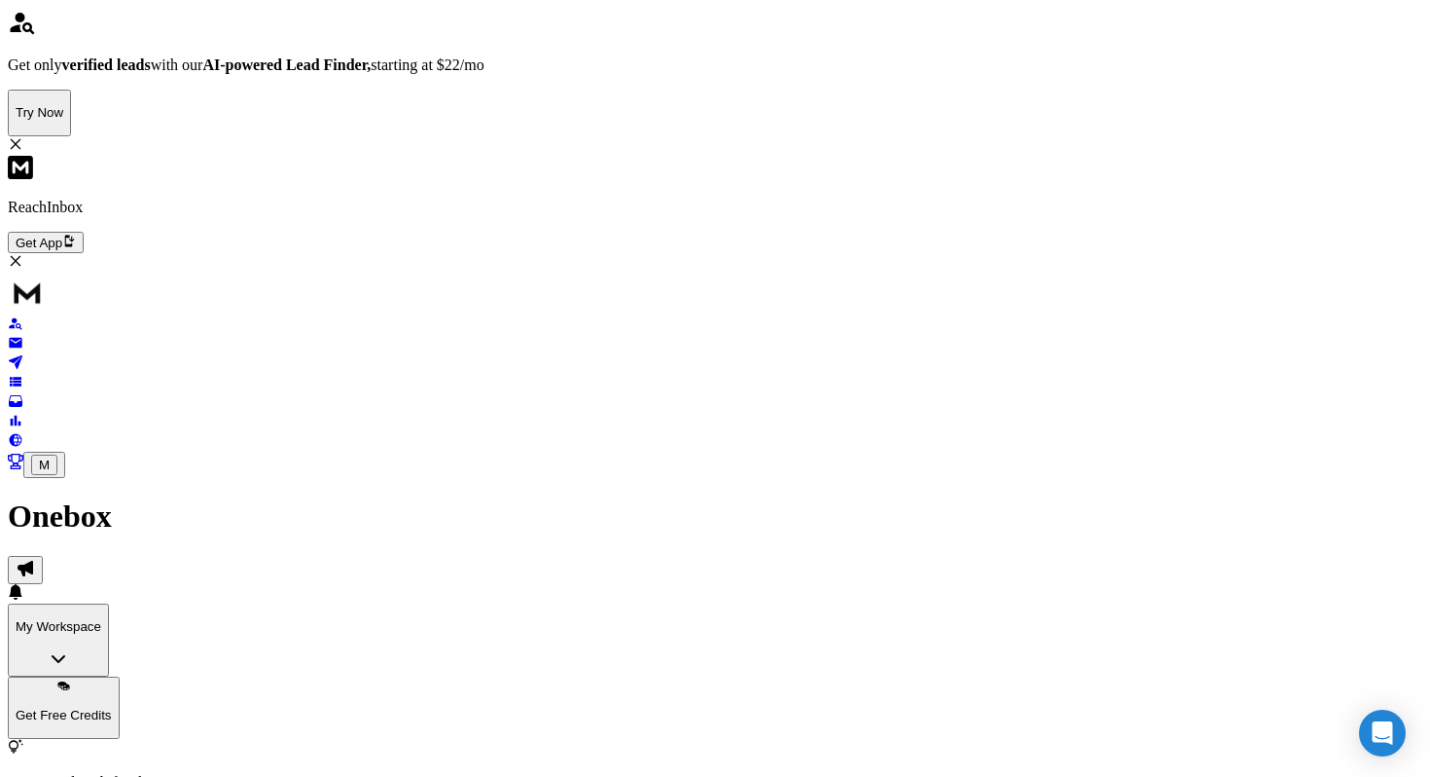
scroll to position [296, 0]
